Goal: Task Accomplishment & Management: Manage account settings

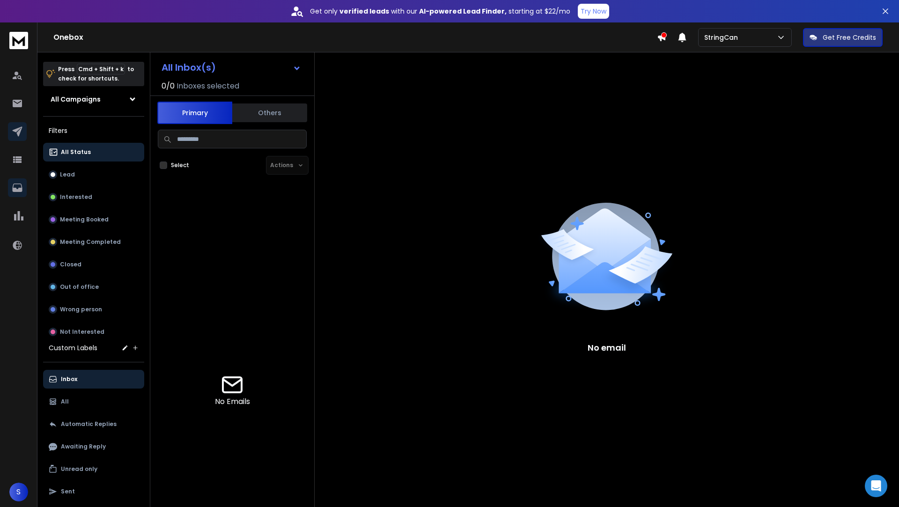
click at [20, 132] on icon at bounding box center [17, 131] width 10 height 10
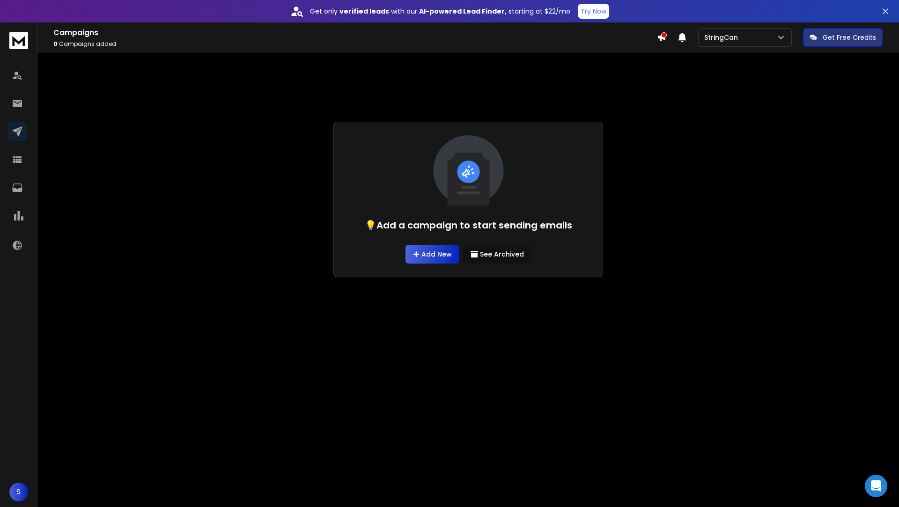
click at [430, 255] on link "Add New" at bounding box center [433, 254] width 54 height 19
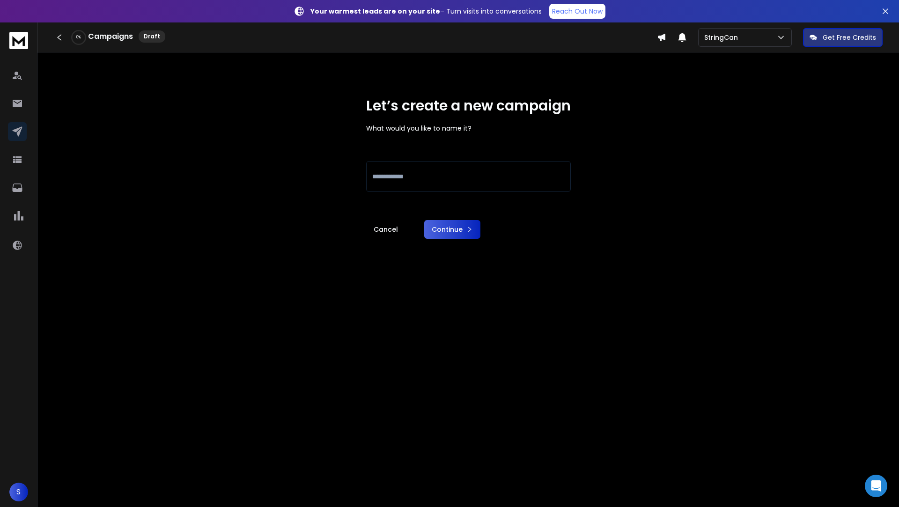
click at [413, 173] on input at bounding box center [468, 176] width 205 height 31
type input "******"
click at [450, 231] on button "Continue" at bounding box center [452, 229] width 56 height 19
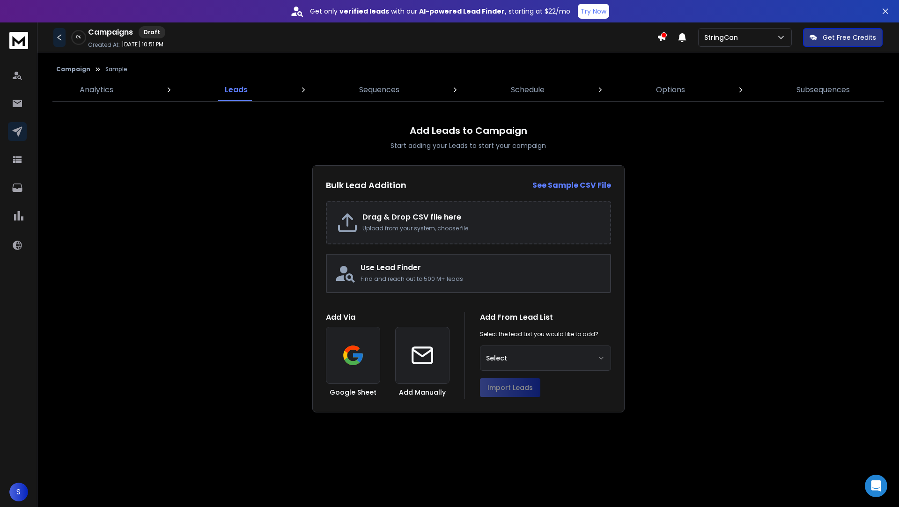
click at [54, 40] on button at bounding box center [59, 37] width 12 height 19
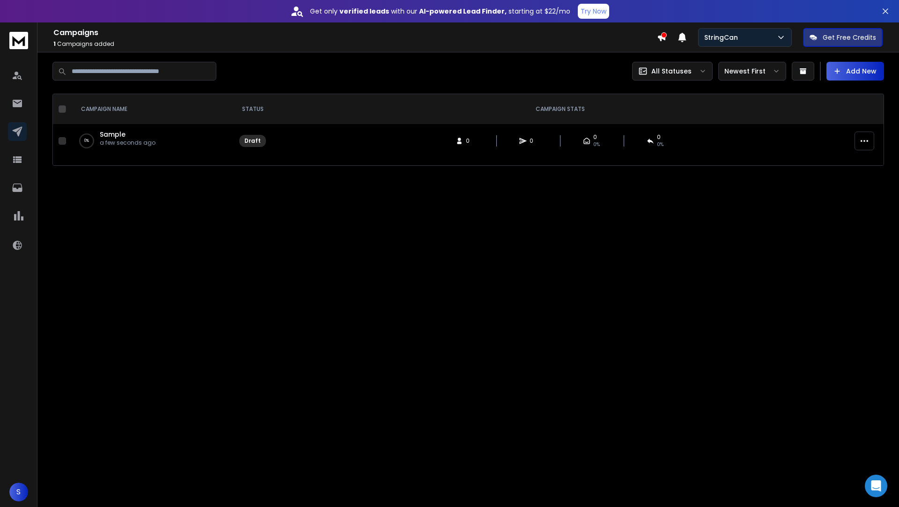
click at [743, 37] on div "StringCan" at bounding box center [745, 37] width 82 height 9
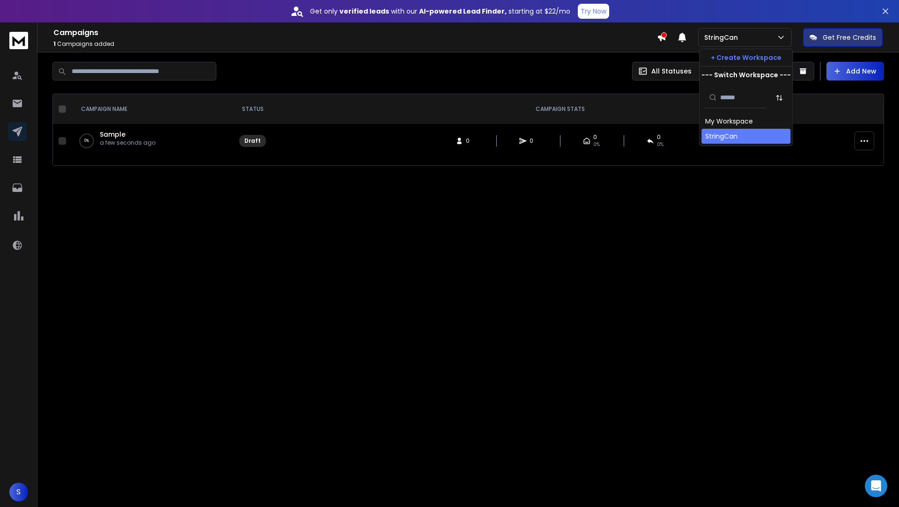
click at [721, 277] on div "Get only verified leads with our AI-powered Lead Finder, starting at $22/mo Try…" at bounding box center [449, 253] width 899 height 507
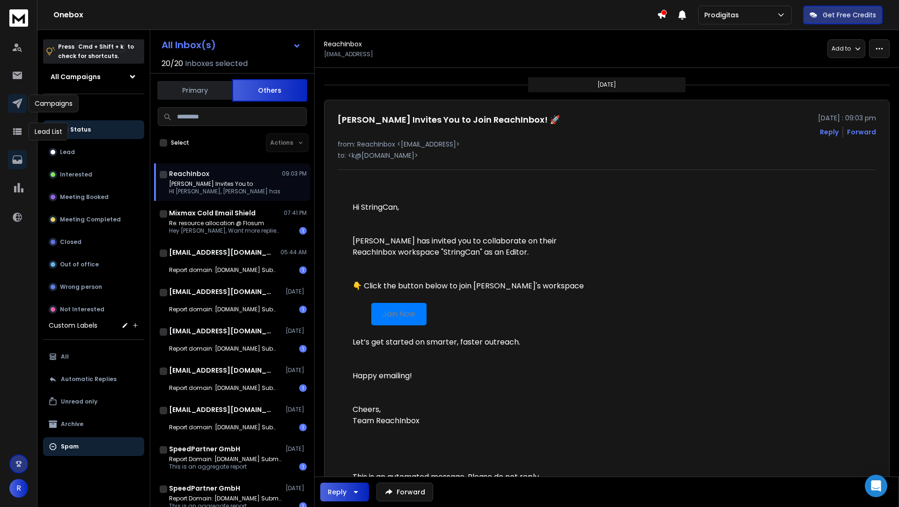
click at [17, 99] on icon at bounding box center [17, 103] width 11 height 11
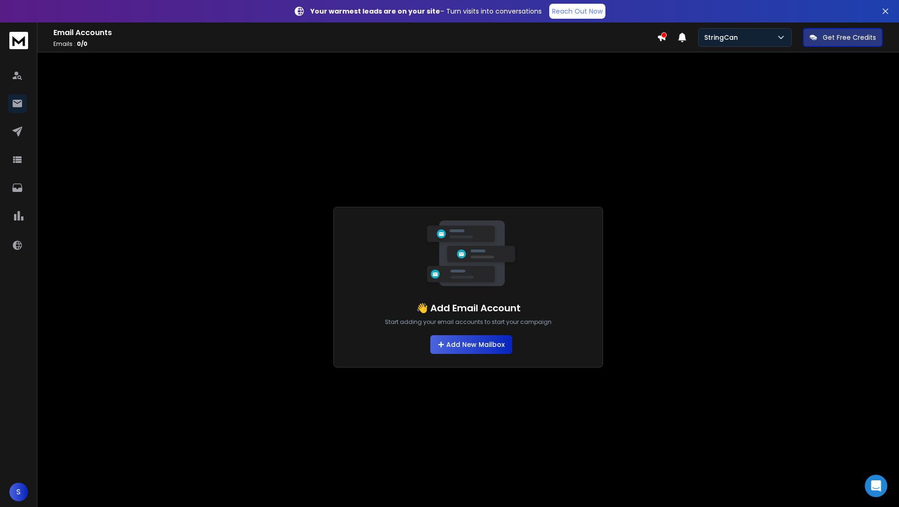
click at [725, 36] on p "StringCan" at bounding box center [722, 37] width 37 height 9
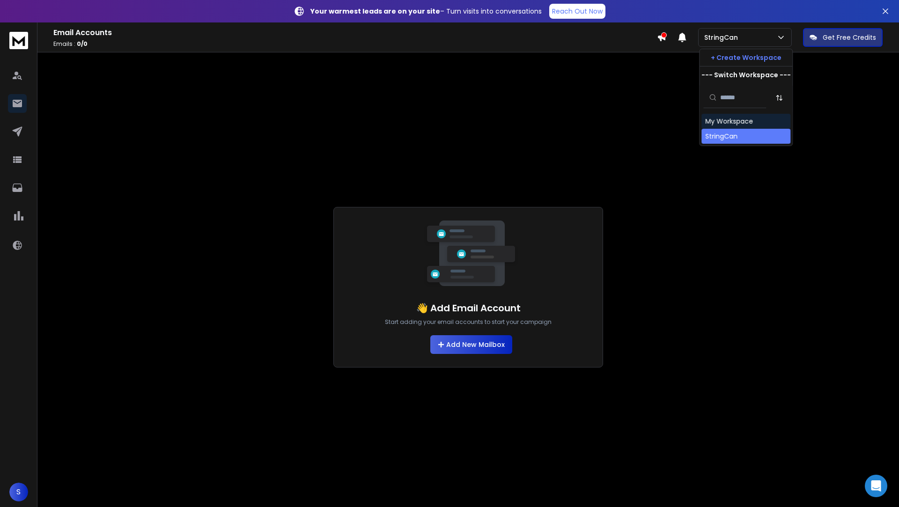
click at [483, 159] on div "👋 Add Email Account Start adding your email accounts to start your campaign Add…" at bounding box center [468, 287] width 832 height 451
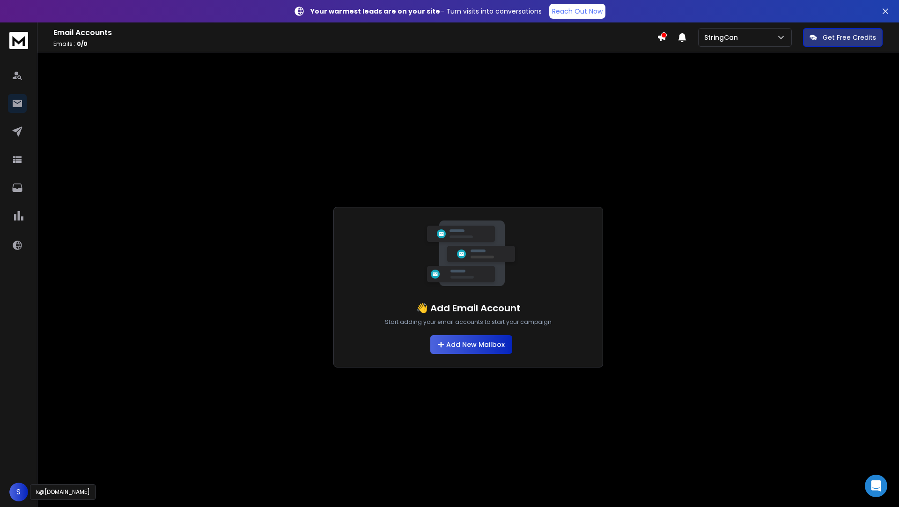
click at [16, 492] on span "S" at bounding box center [18, 492] width 19 height 19
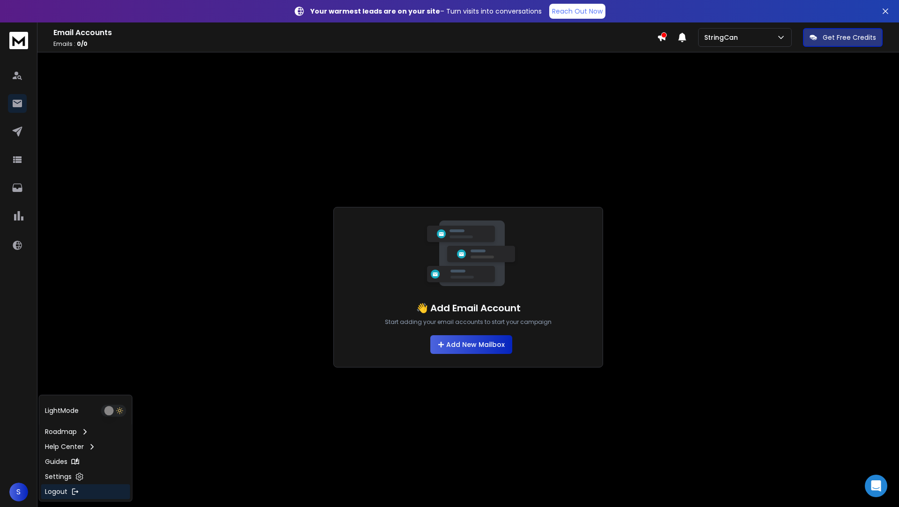
click at [58, 496] on p "Logout" at bounding box center [56, 491] width 22 height 9
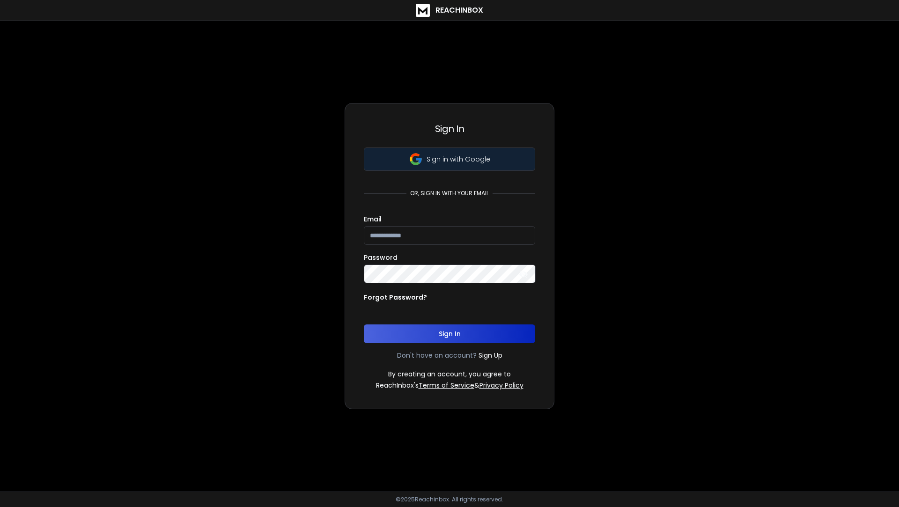
type input "**********"
click at [445, 151] on button "Sign in with Google" at bounding box center [449, 159] width 171 height 23
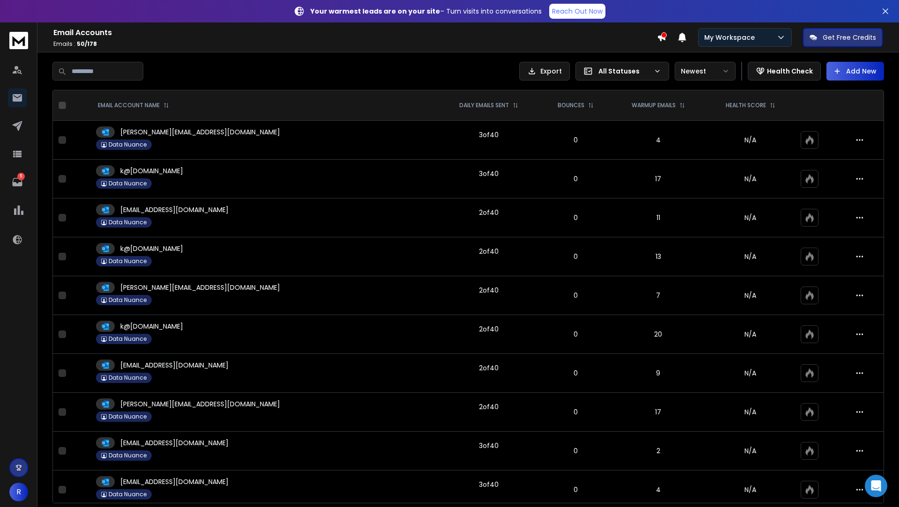
click at [748, 37] on p "My Workspace" at bounding box center [731, 37] width 54 height 9
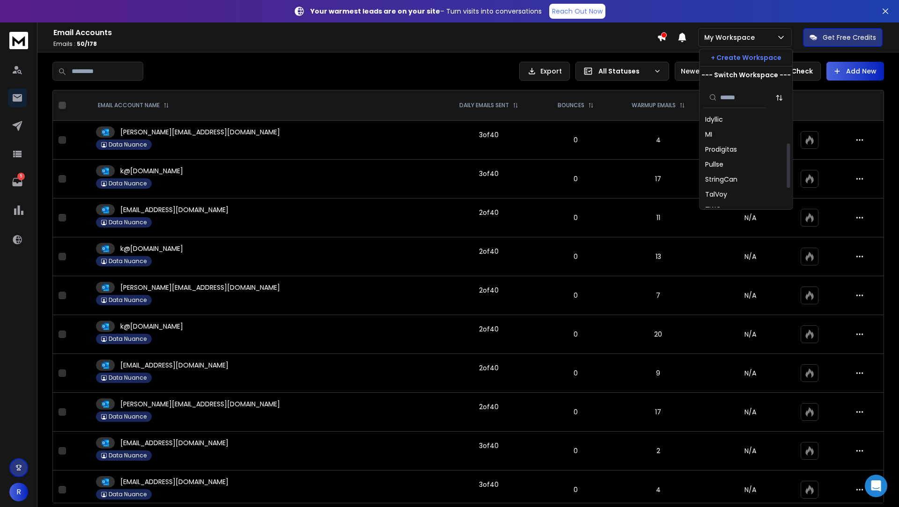
scroll to position [60, 0]
click at [724, 149] on div "Prodigitas" at bounding box center [721, 150] width 32 height 9
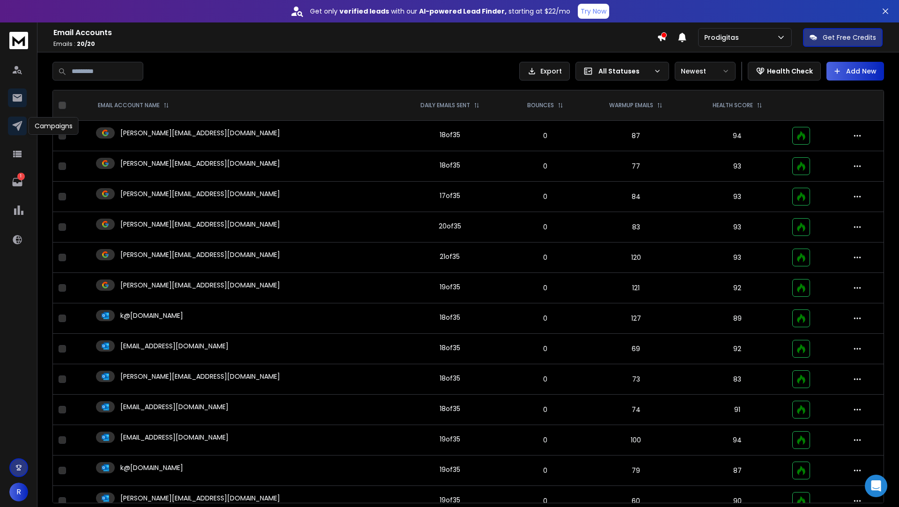
click at [15, 121] on icon at bounding box center [17, 125] width 11 height 11
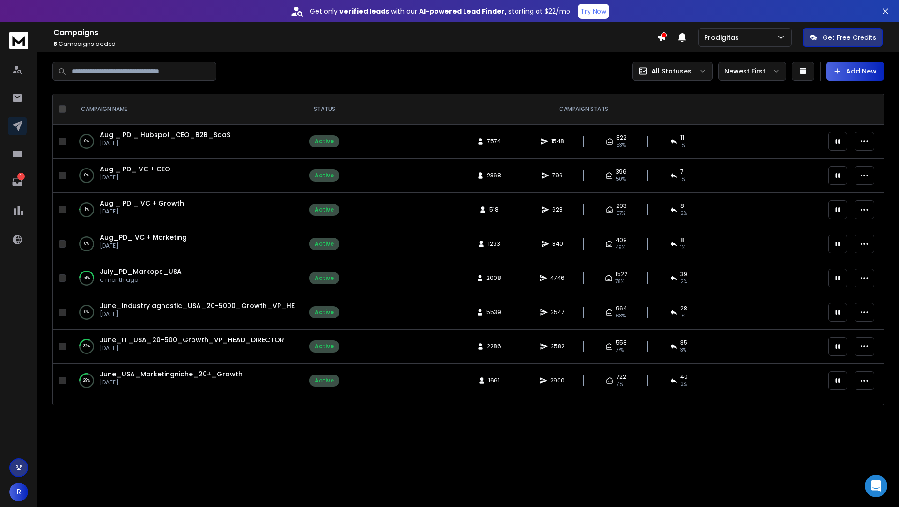
click at [132, 169] on span "Aug _ PD_ VC + CEO" at bounding box center [135, 168] width 71 height 9
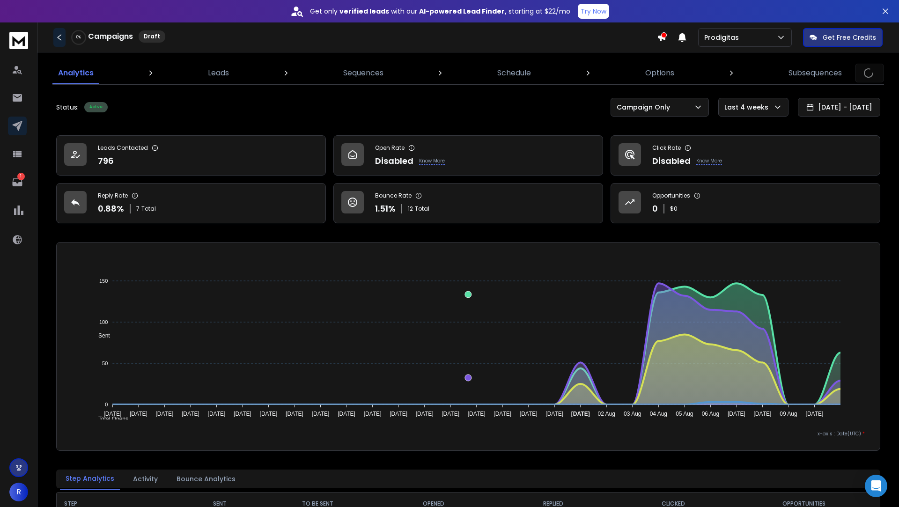
click at [57, 36] on icon at bounding box center [59, 37] width 8 height 8
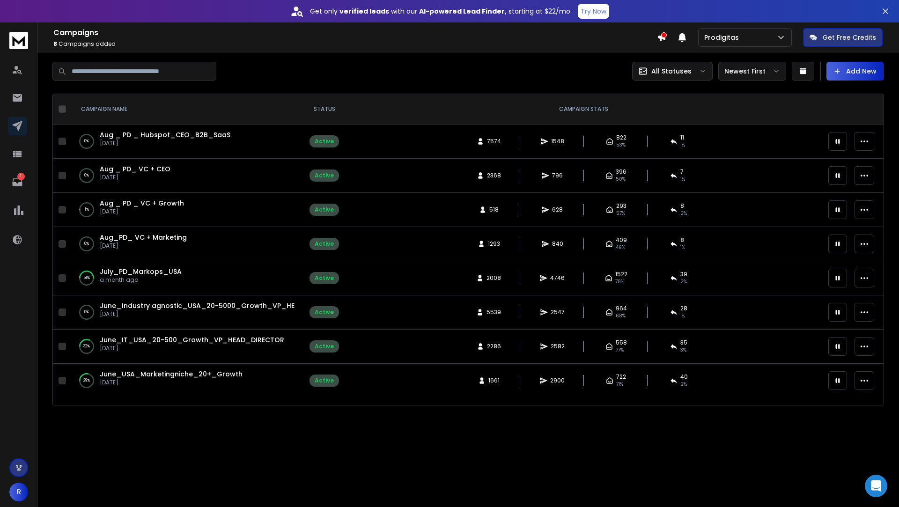
click at [136, 135] on span "Aug _ PD _ Hubspot_CEO_B2B_SaaS" at bounding box center [165, 134] width 131 height 9
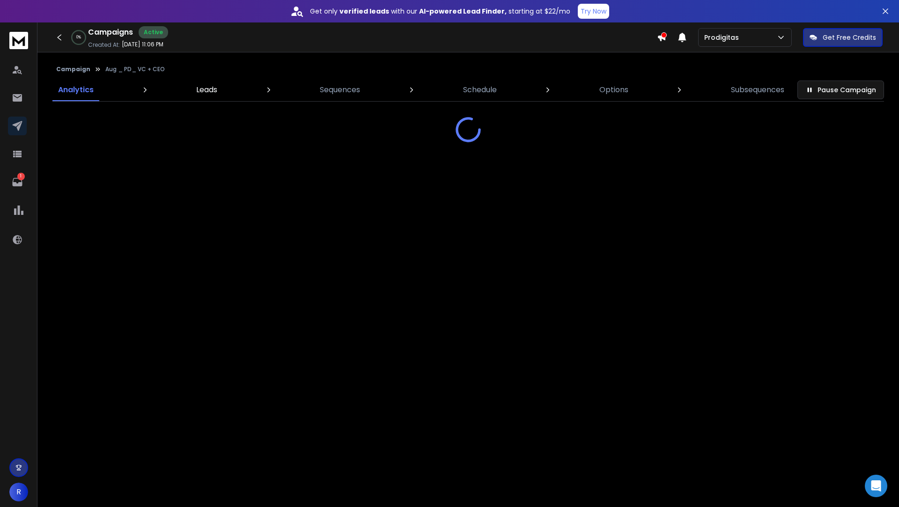
click at [212, 89] on p "Leads" at bounding box center [206, 89] width 21 height 11
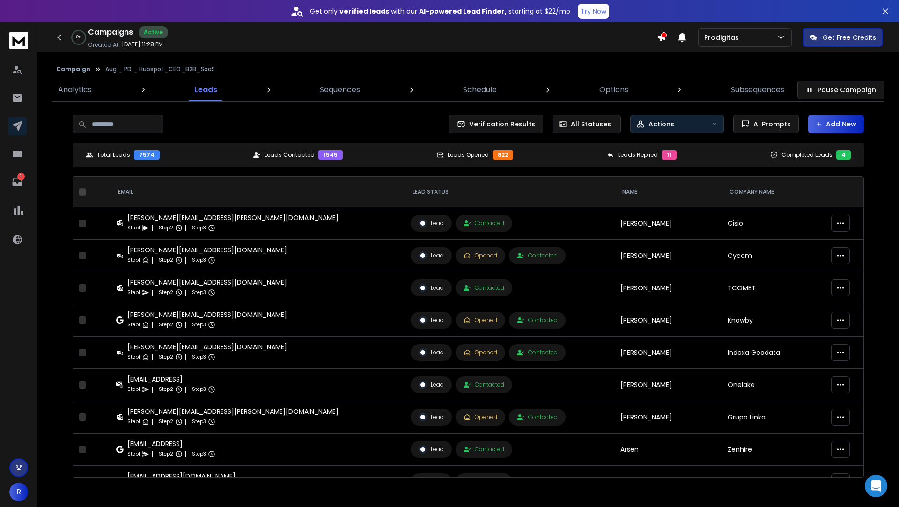
click at [682, 124] on div "Actions" at bounding box center [672, 123] width 71 height 9
